Goal: Navigation & Orientation: Find specific page/section

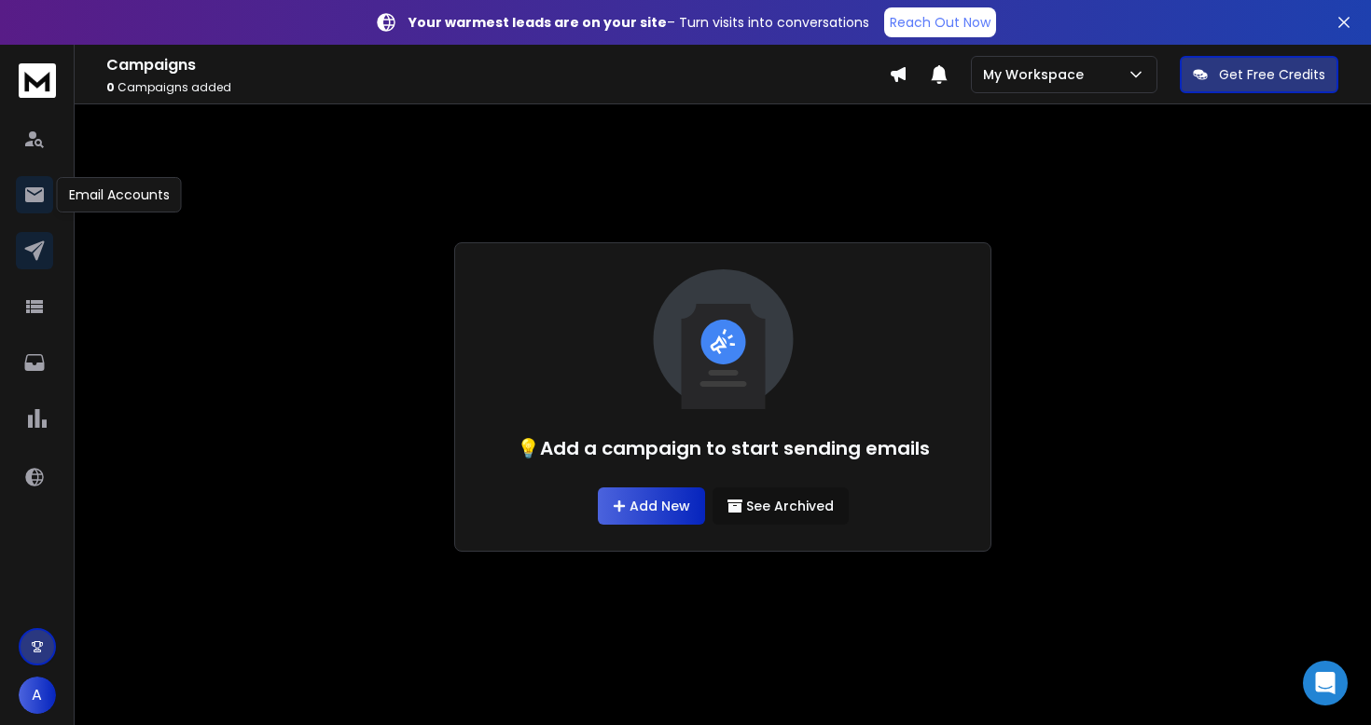
click at [29, 194] on icon at bounding box center [34, 194] width 19 height 15
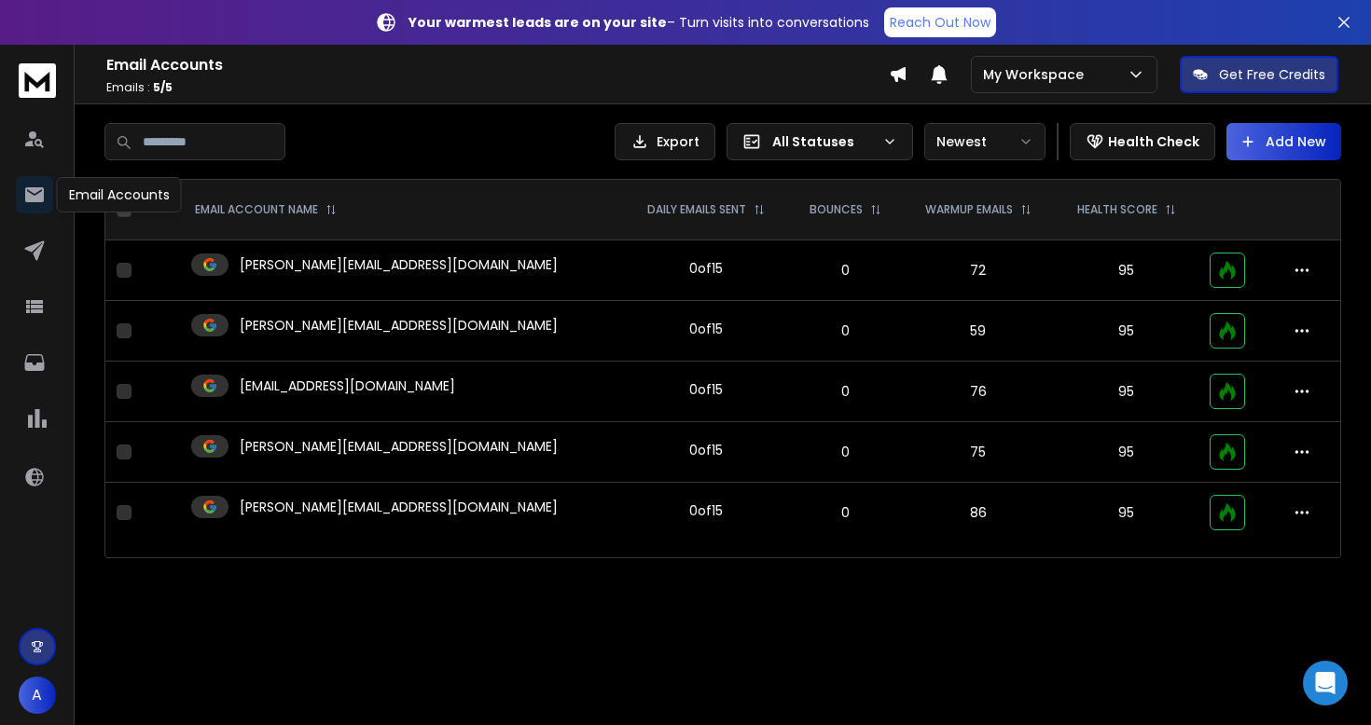
click at [31, 189] on icon at bounding box center [34, 194] width 19 height 15
click at [34, 251] on icon at bounding box center [34, 251] width 22 height 22
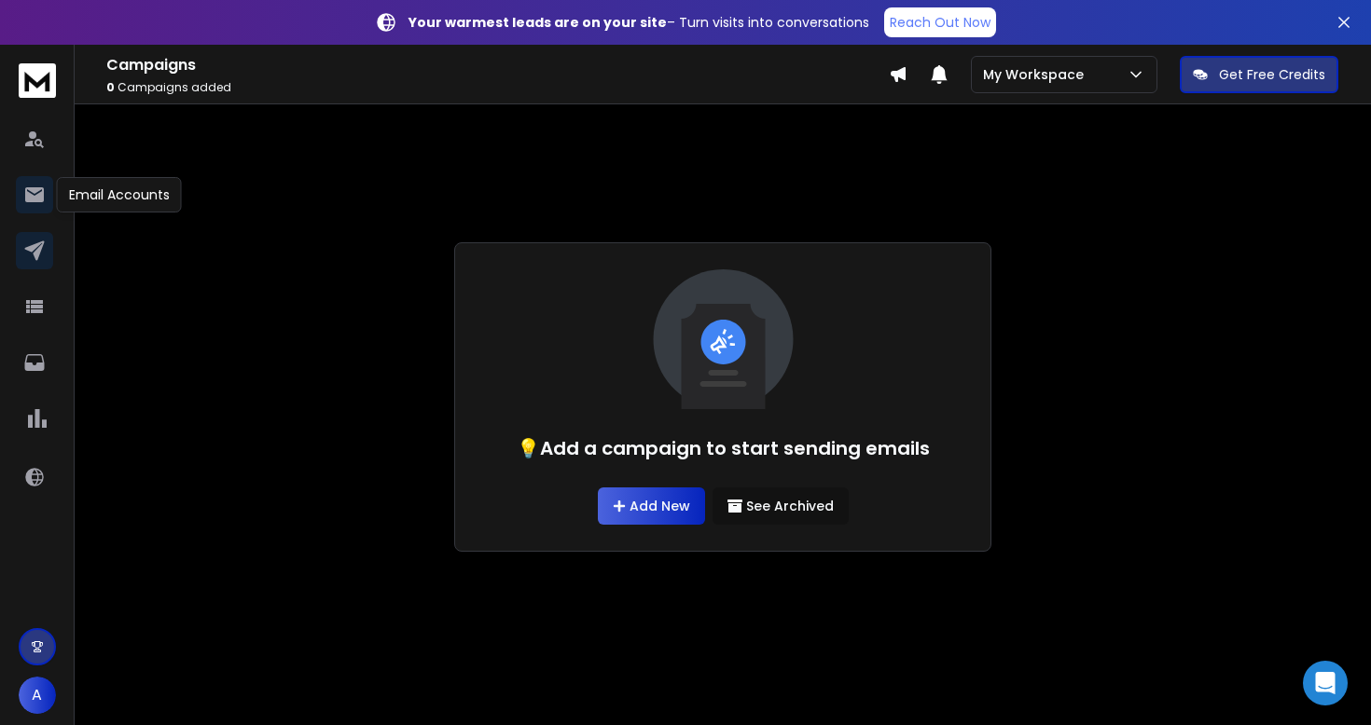
click at [34, 198] on icon at bounding box center [34, 194] width 19 height 15
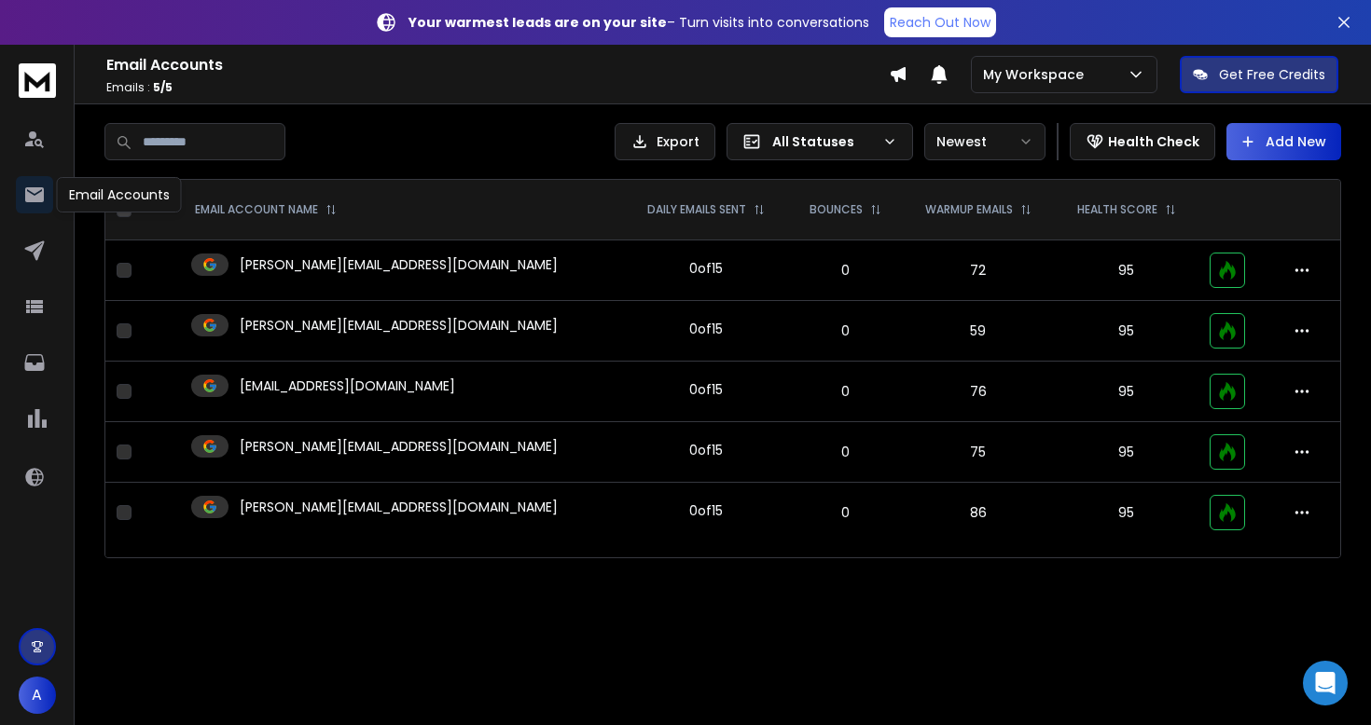
click at [34, 198] on icon at bounding box center [34, 194] width 19 height 15
click at [344, 254] on div "[PERSON_NAME][EMAIL_ADDRESS][DOMAIN_NAME]" at bounding box center [374, 265] width 366 height 22
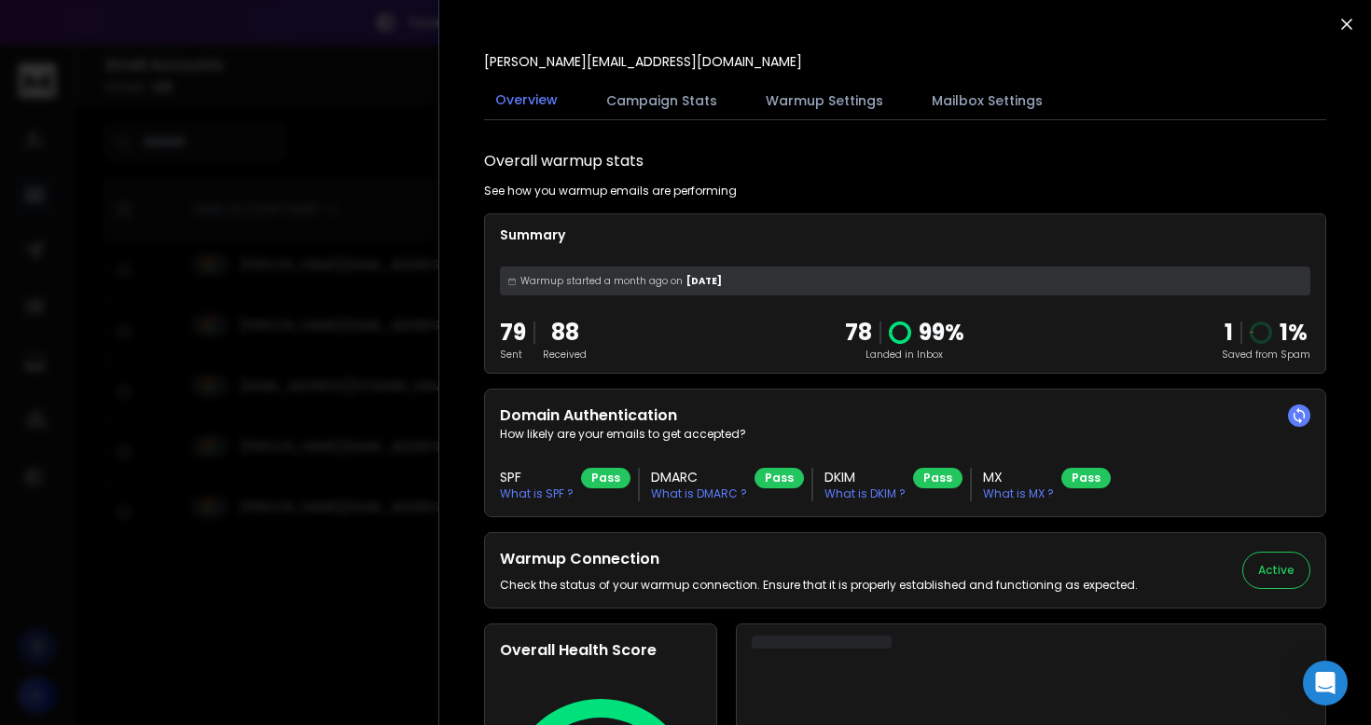
click at [1344, 16] on icon "button" at bounding box center [1346, 24] width 19 height 19
